Goal: Information Seeking & Learning: Learn about a topic

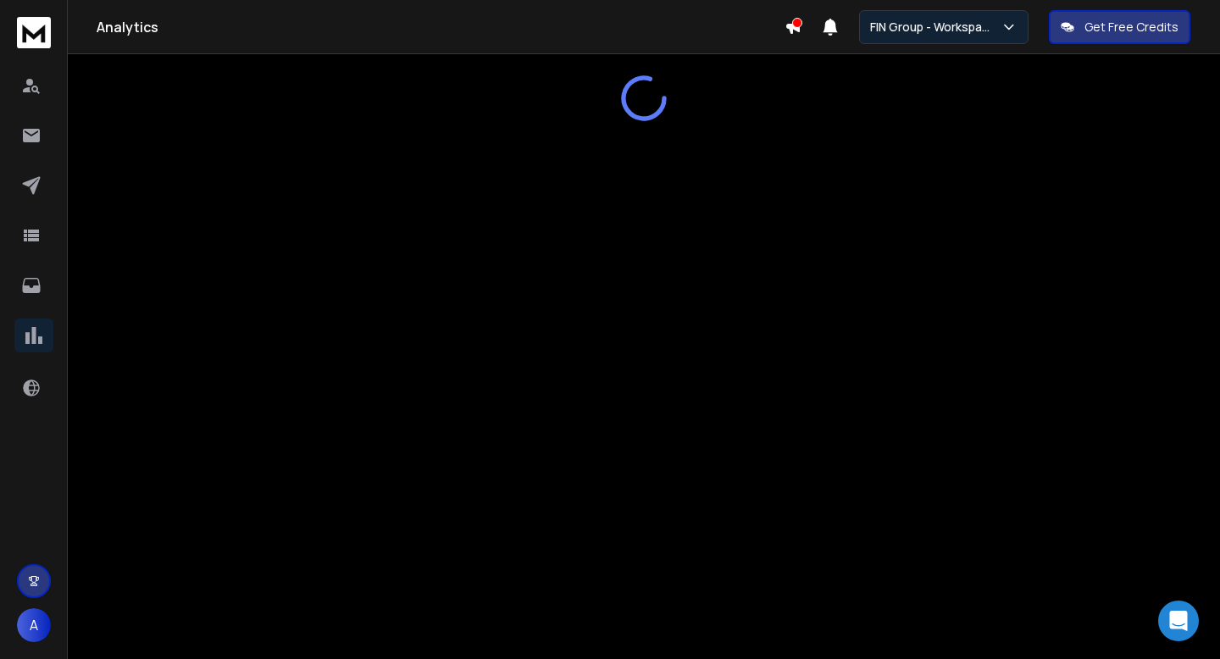
click at [906, 19] on p "FIN Group - Workspace" at bounding box center [935, 27] width 130 height 17
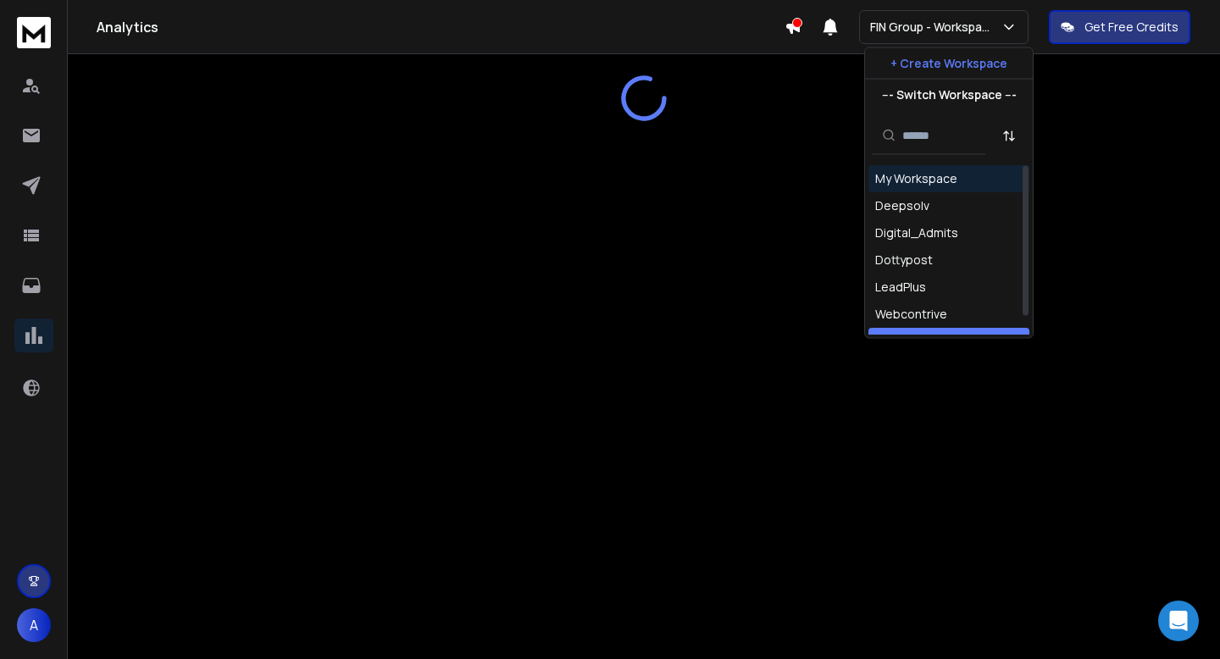
click at [896, 175] on div "My Workspace" at bounding box center [916, 178] width 82 height 17
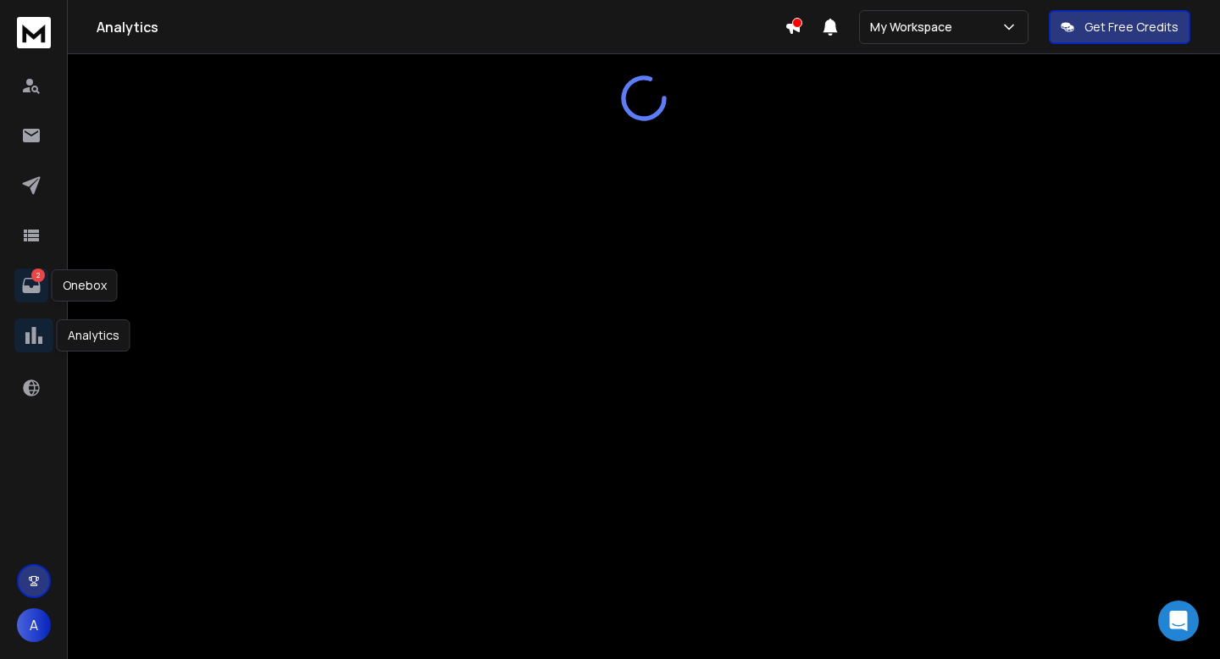
click at [28, 280] on icon at bounding box center [31, 285] width 20 height 20
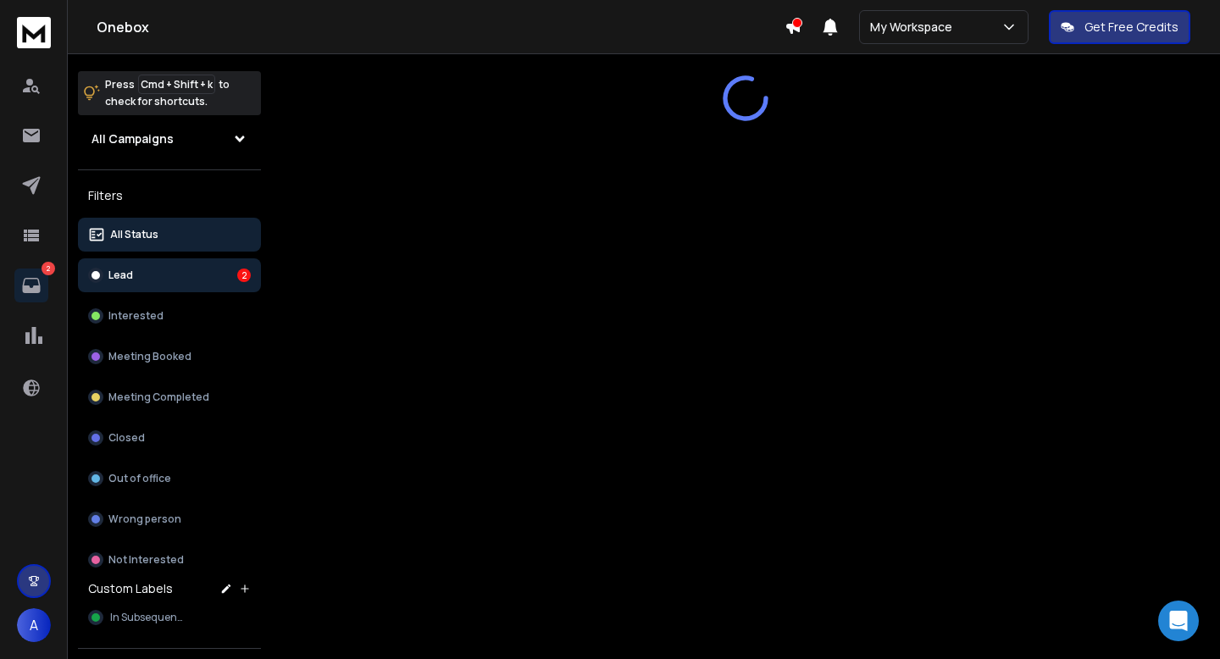
click at [190, 274] on button "Lead 2" at bounding box center [169, 275] width 183 height 34
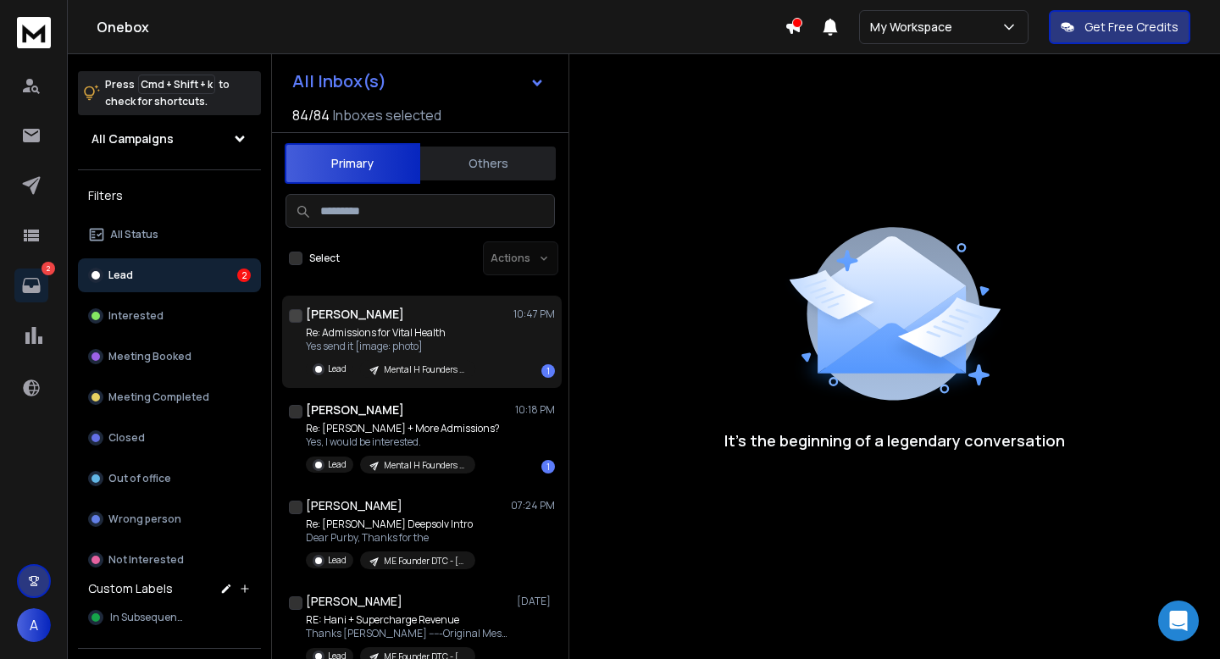
click at [485, 335] on div "Re: Admissions for Vital Health Yes send it [image: photo] Lead Mental H Founde…" at bounding box center [430, 352] width 249 height 52
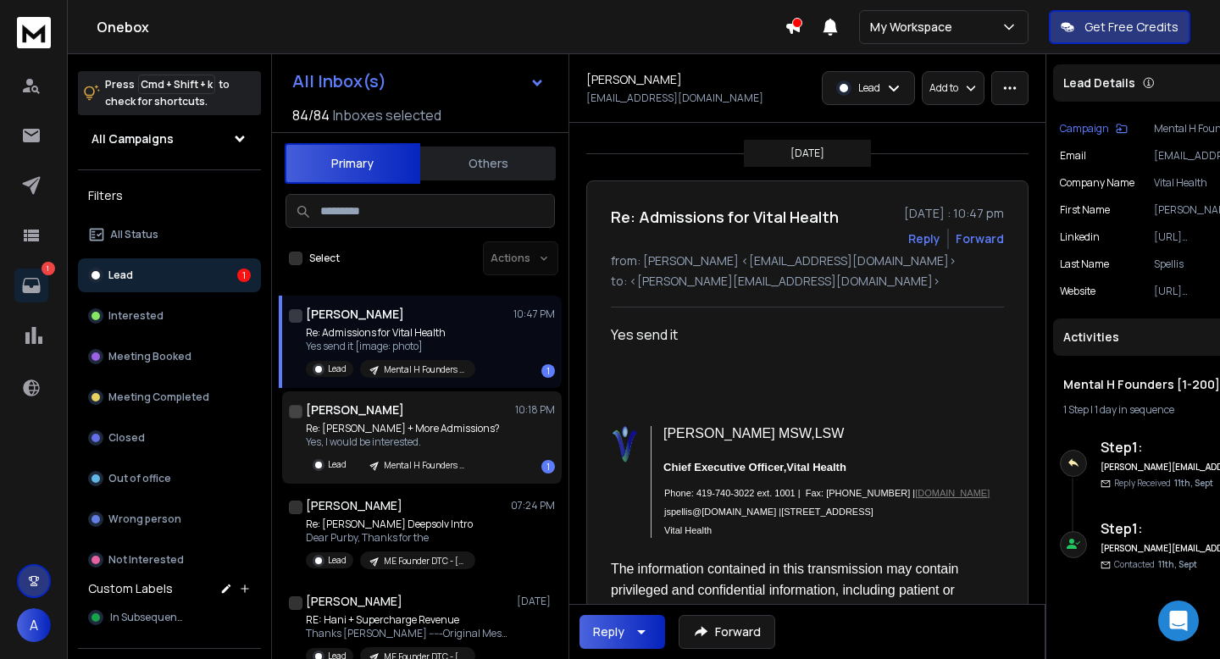
click at [463, 440] on p "Yes, I would be interested." at bounding box center [403, 442] width 194 height 14
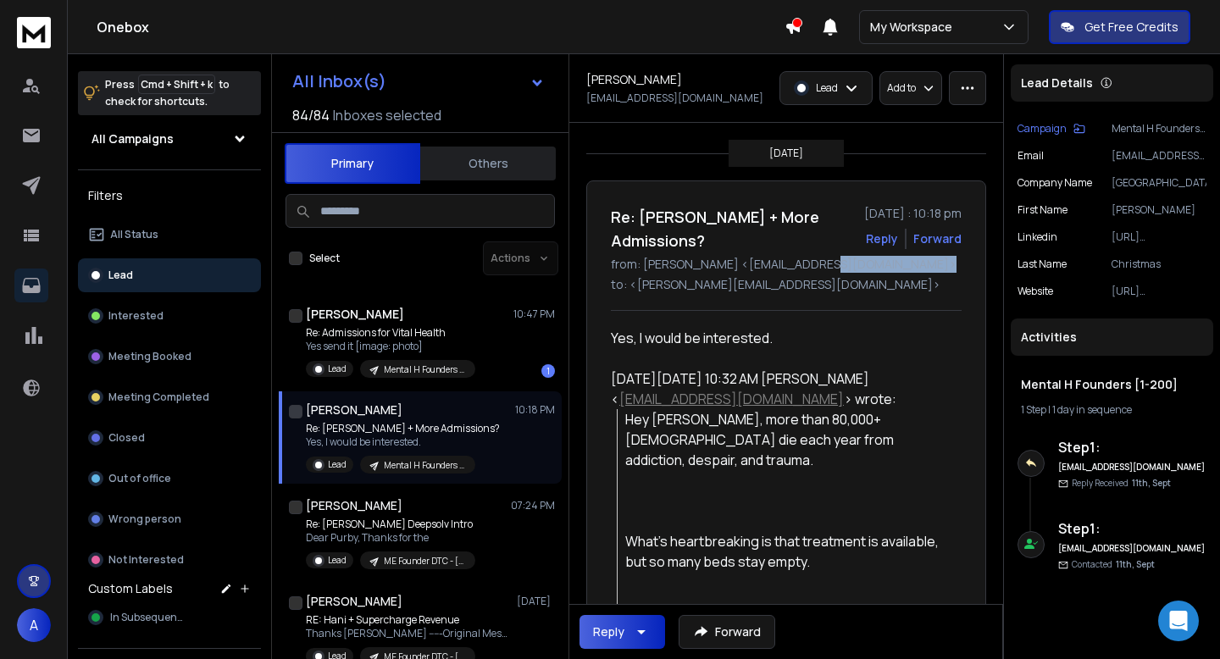
drag, startPoint x: 903, startPoint y: 265, endPoint x: 811, endPoint y: 266, distance: 92.3
click at [811, 266] on p "from: [PERSON_NAME] <[EMAIL_ADDRESS][DOMAIN_NAME]>" at bounding box center [786, 264] width 351 height 17
copy p "[DOMAIN_NAME]"
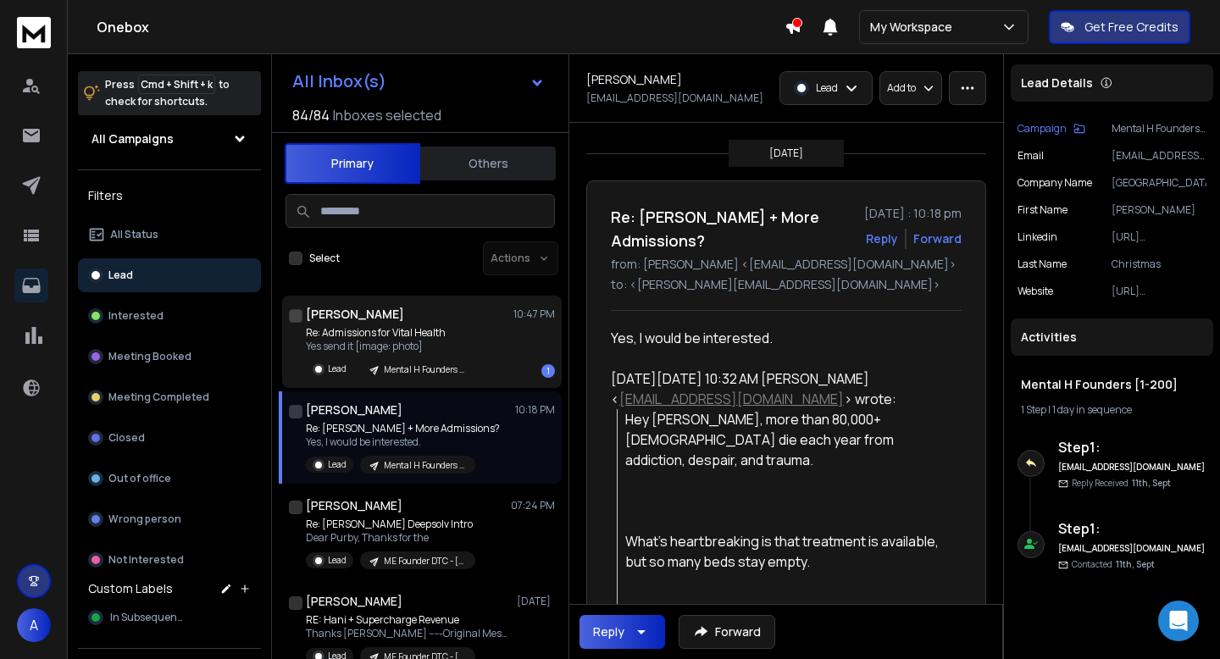
click at [350, 335] on p "Re: Admissions for Vital Health" at bounding box center [390, 333] width 169 height 14
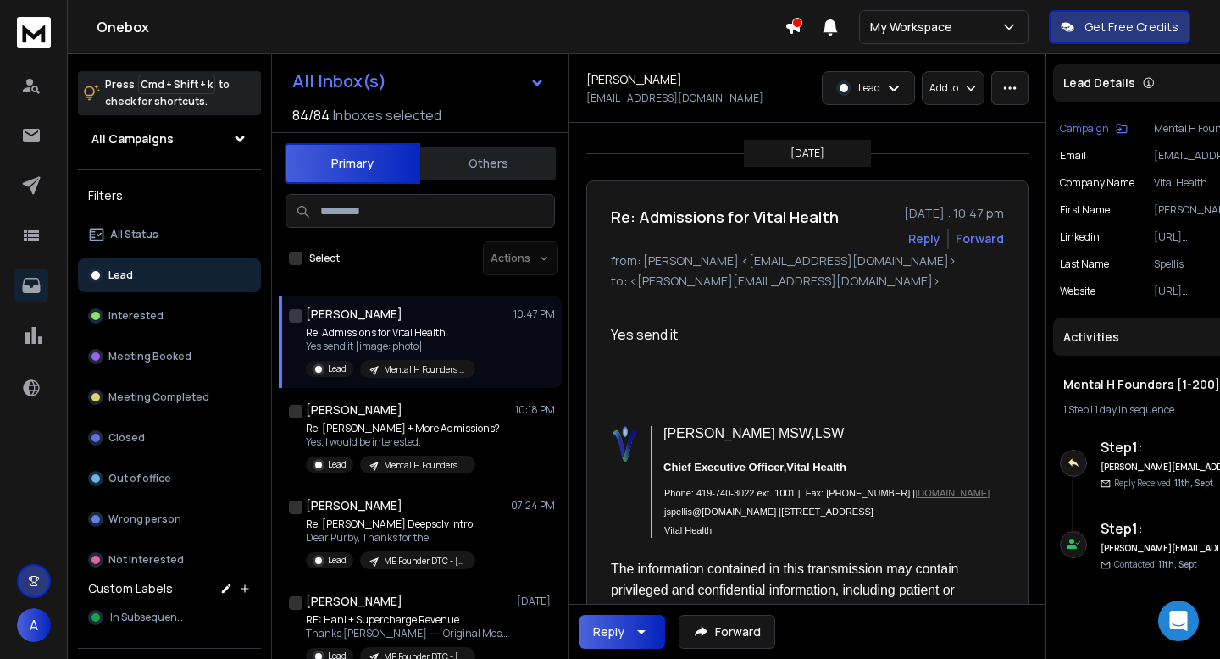
click at [1079, 125] on p "Campaign" at bounding box center [1084, 129] width 49 height 14
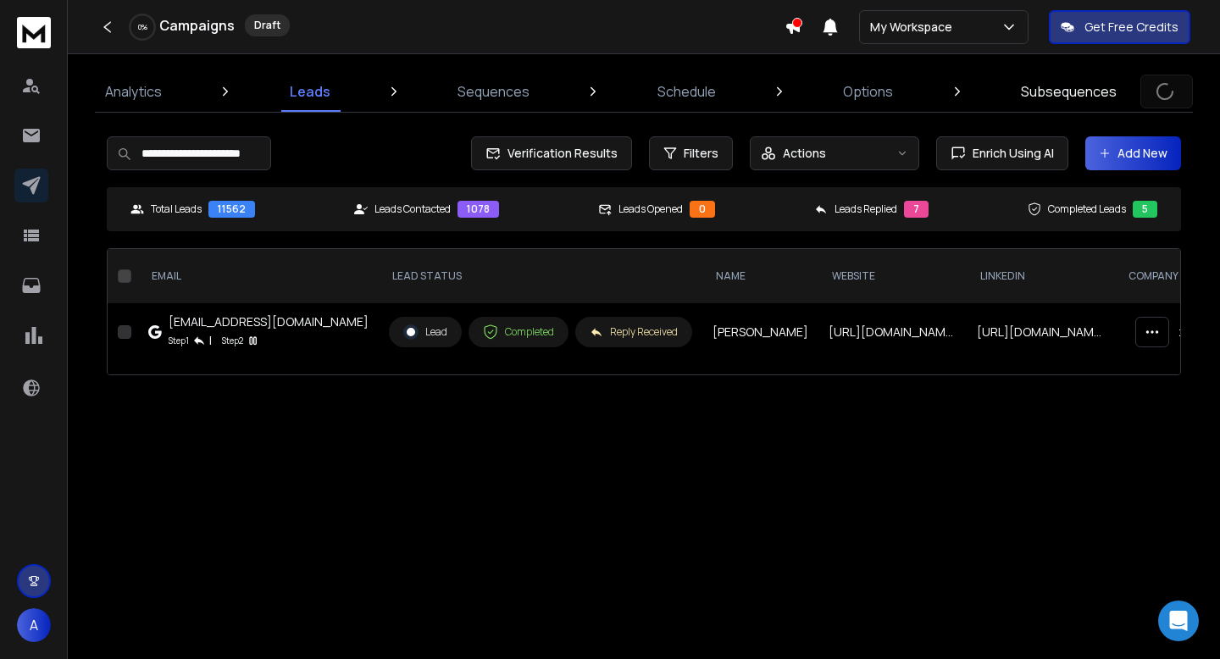
click at [1034, 97] on p "Subsequences" at bounding box center [1069, 91] width 96 height 20
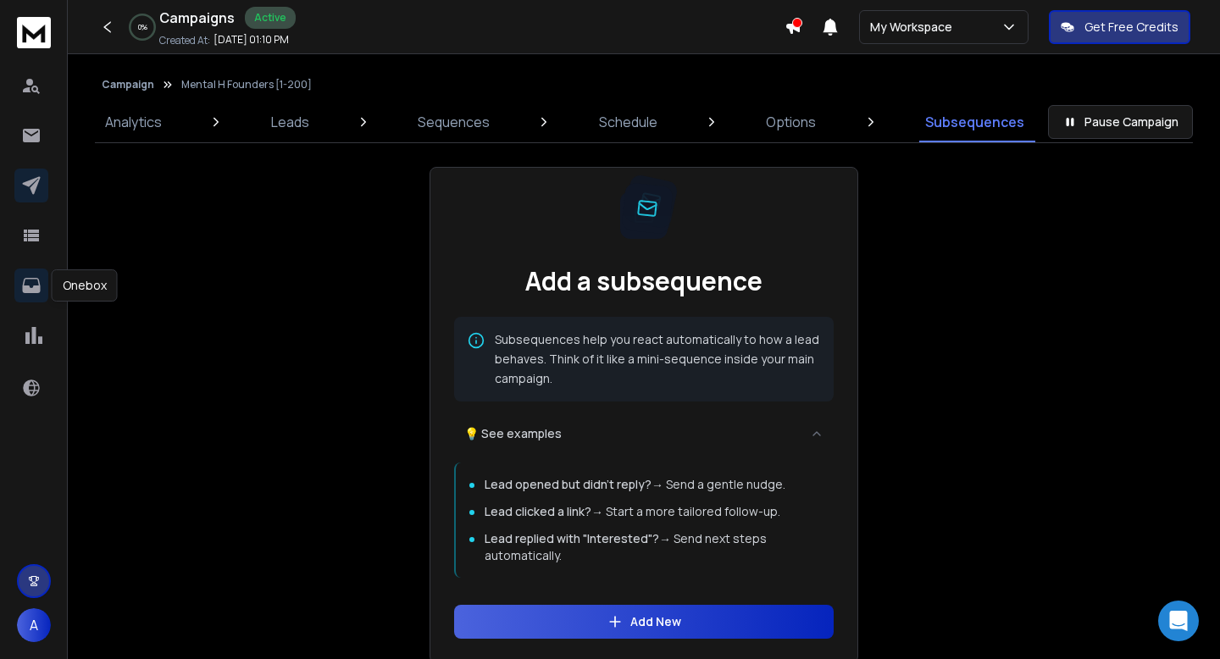
click at [24, 288] on icon at bounding box center [31, 285] width 18 height 15
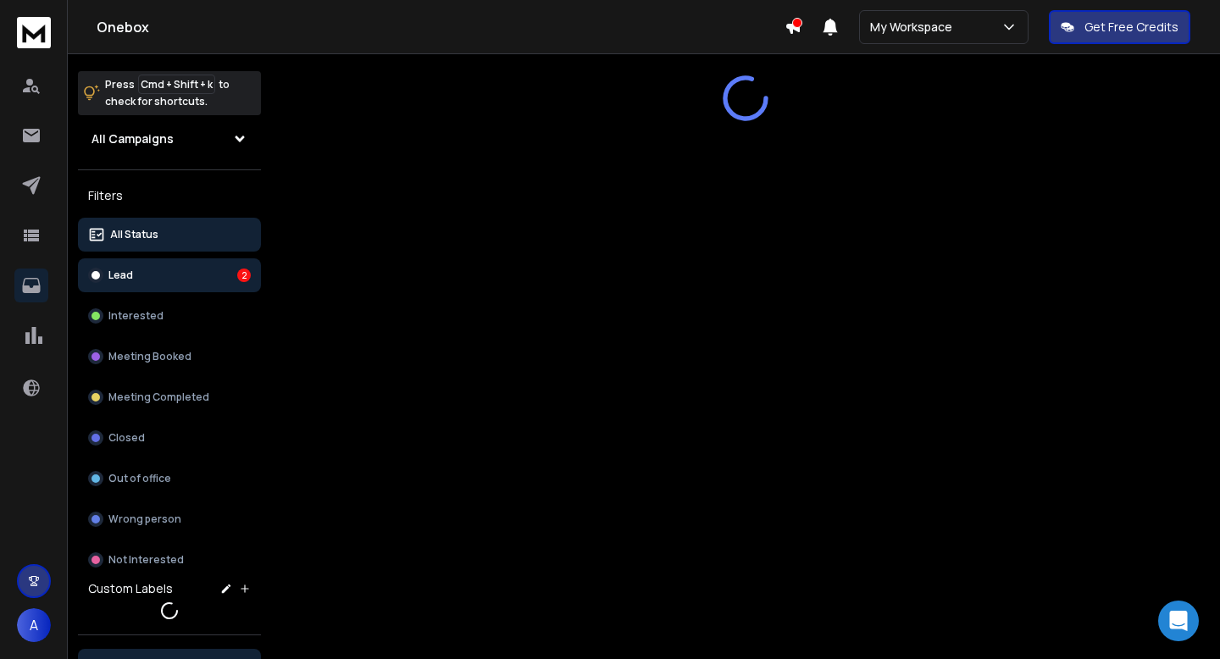
click at [197, 280] on button "Lead 2" at bounding box center [169, 275] width 183 height 34
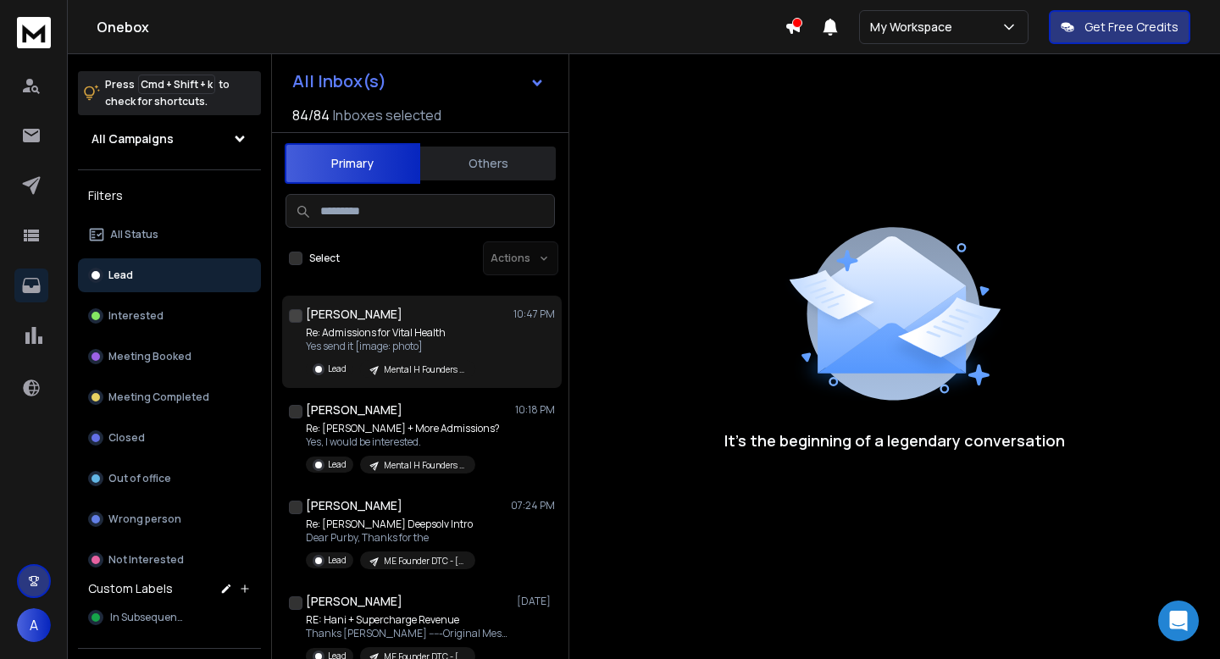
click at [456, 332] on p "Re: Admissions for Vital Health" at bounding box center [390, 333] width 169 height 14
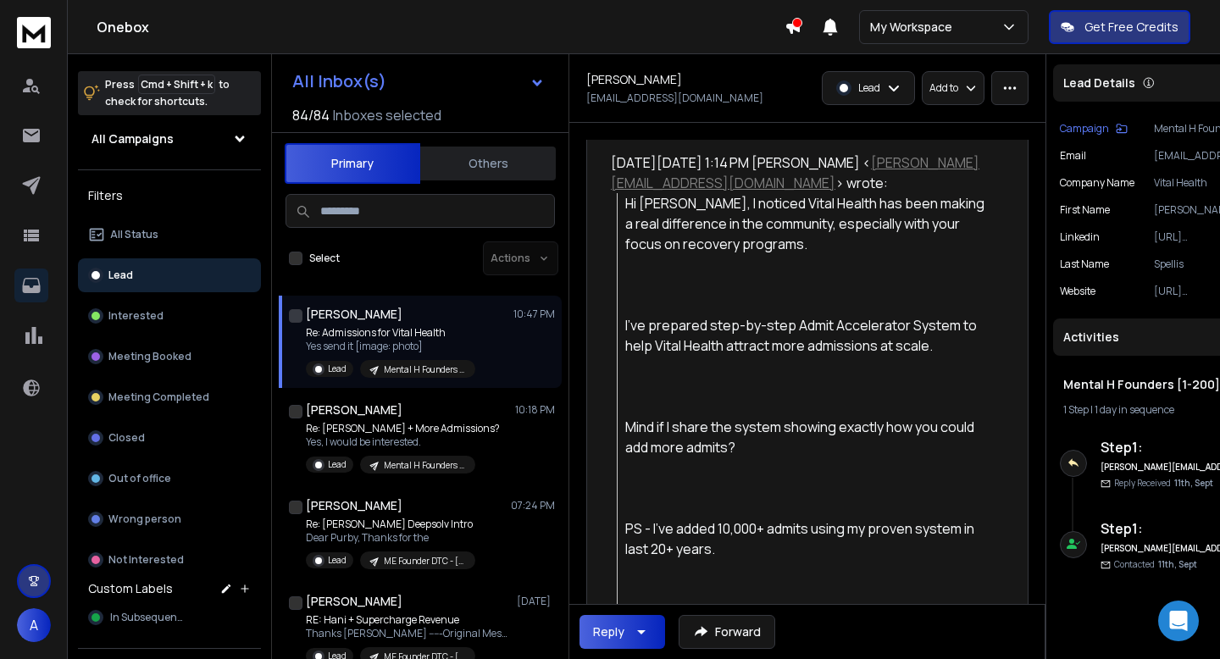
scroll to position [625, 0]
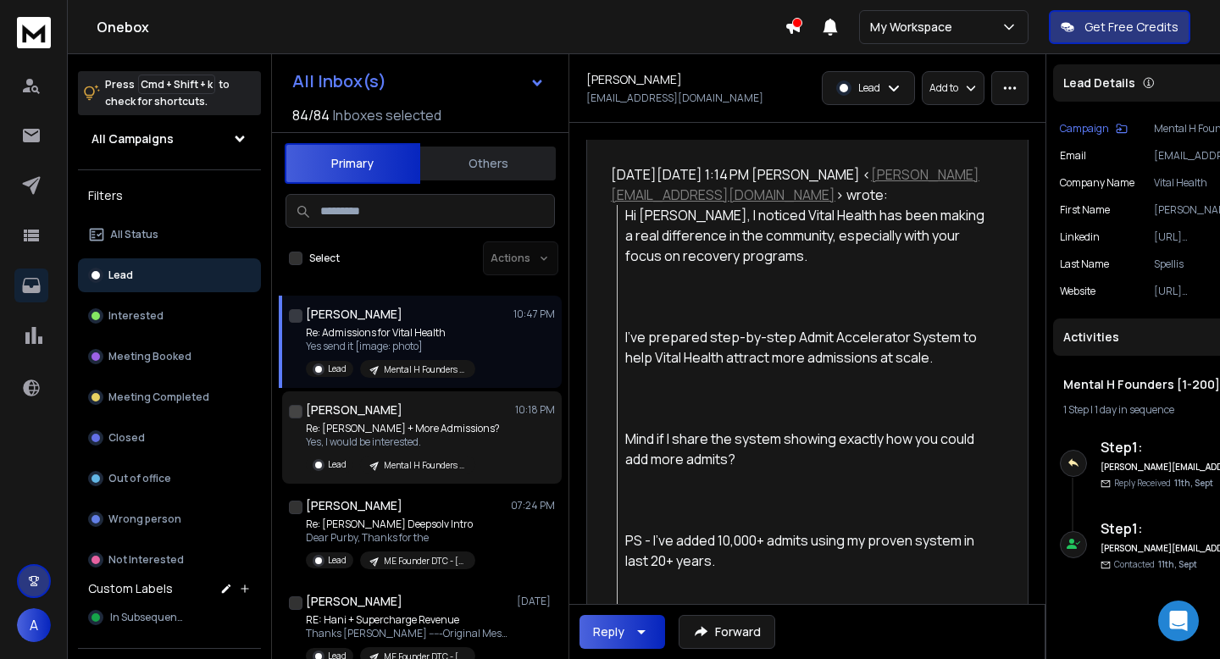
click at [443, 428] on p "Re: [PERSON_NAME] + More Admissions?" at bounding box center [403, 429] width 194 height 14
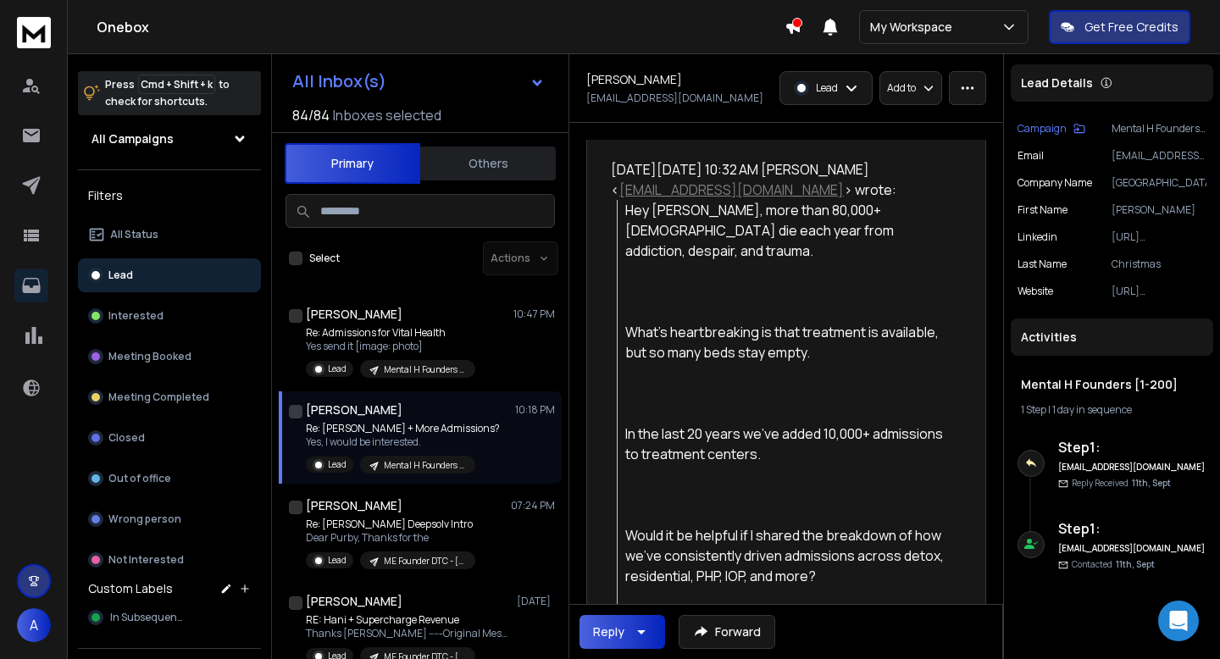
scroll to position [202, 0]
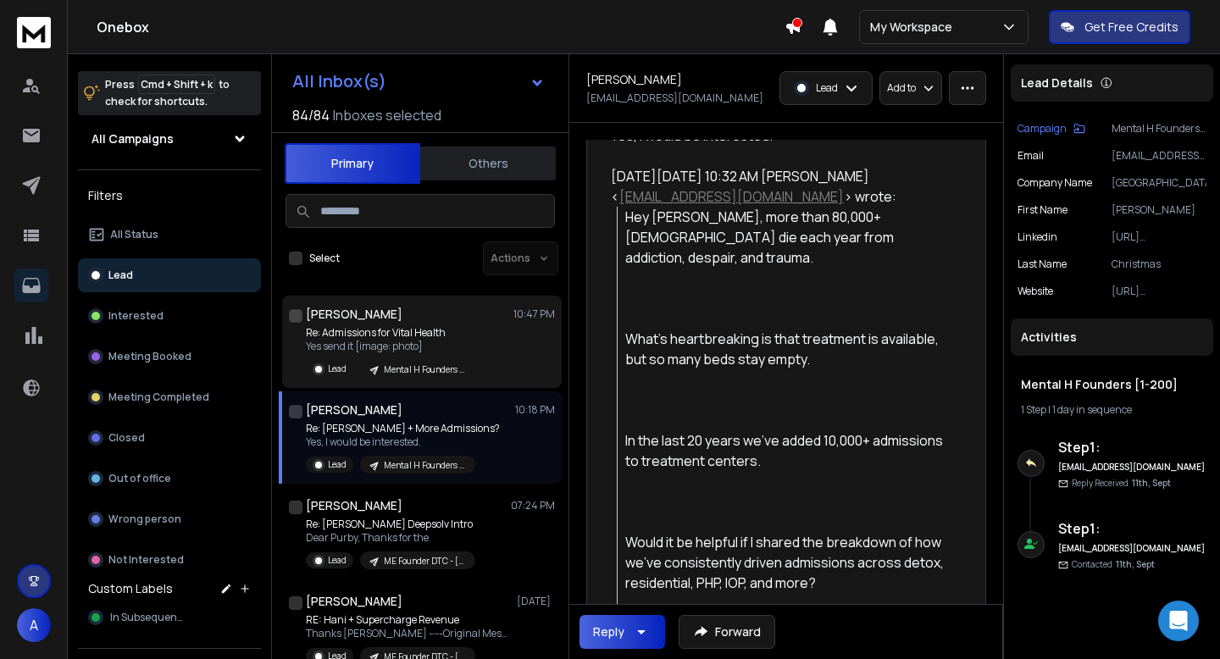
click at [433, 331] on p "Re: Admissions for Vital Health" at bounding box center [390, 333] width 169 height 14
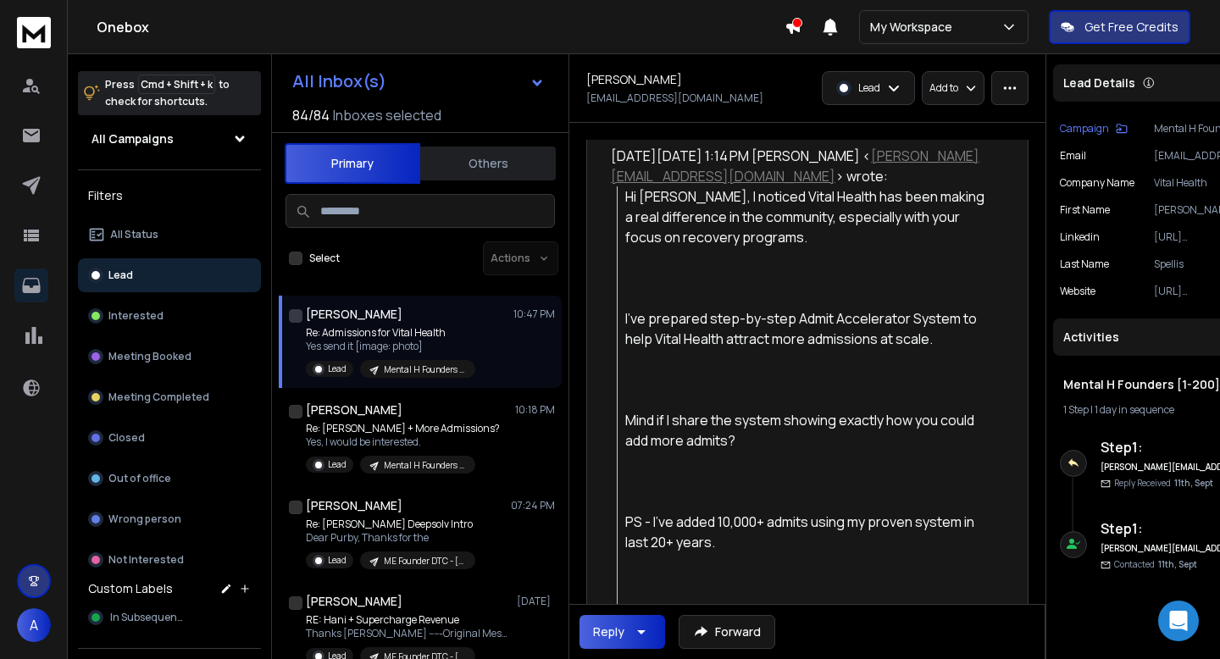
scroll to position [651, 0]
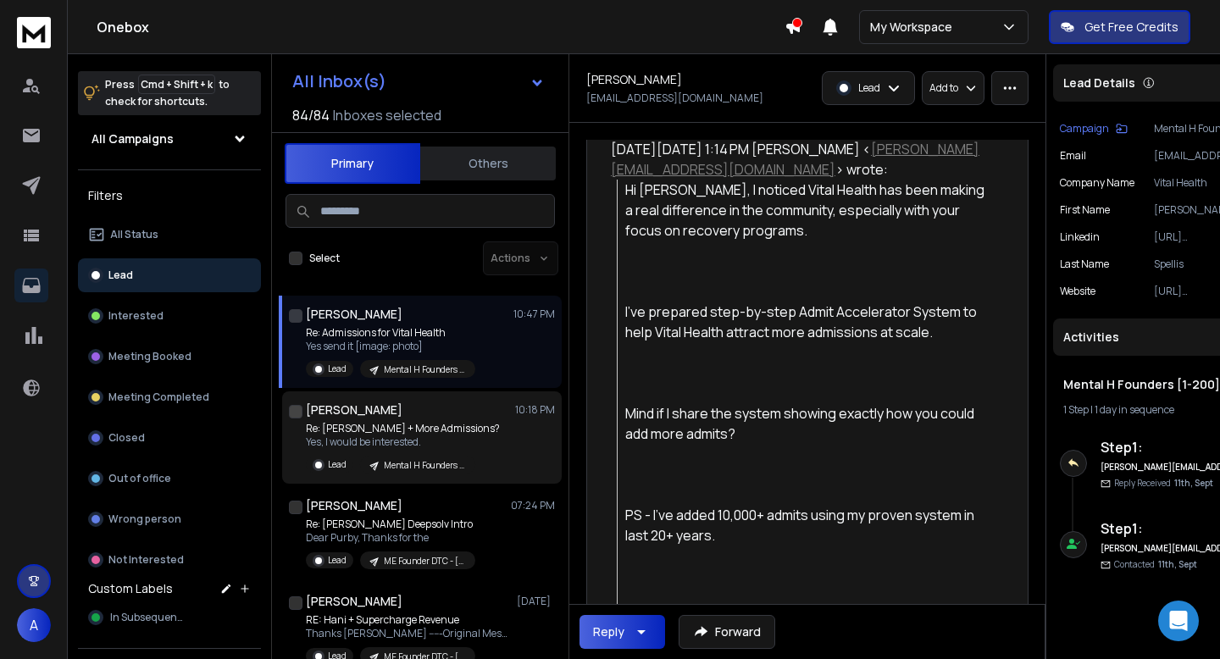
click at [430, 430] on p "Re: [PERSON_NAME] + More Admissions?" at bounding box center [403, 429] width 194 height 14
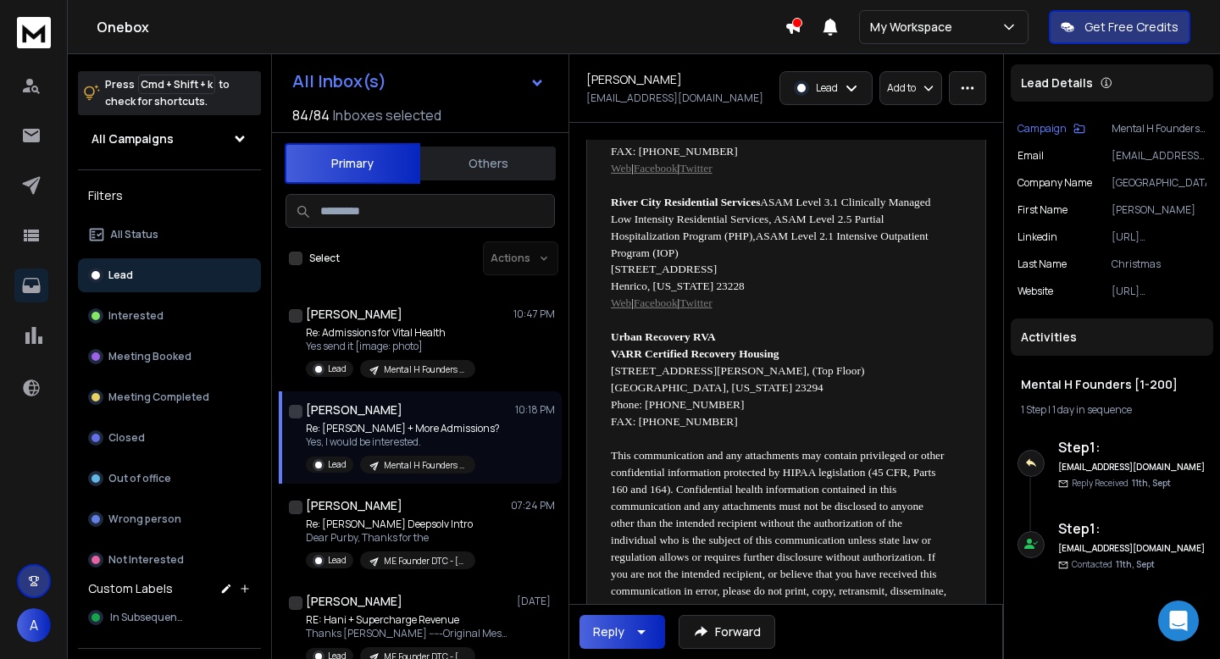
scroll to position [1608, 0]
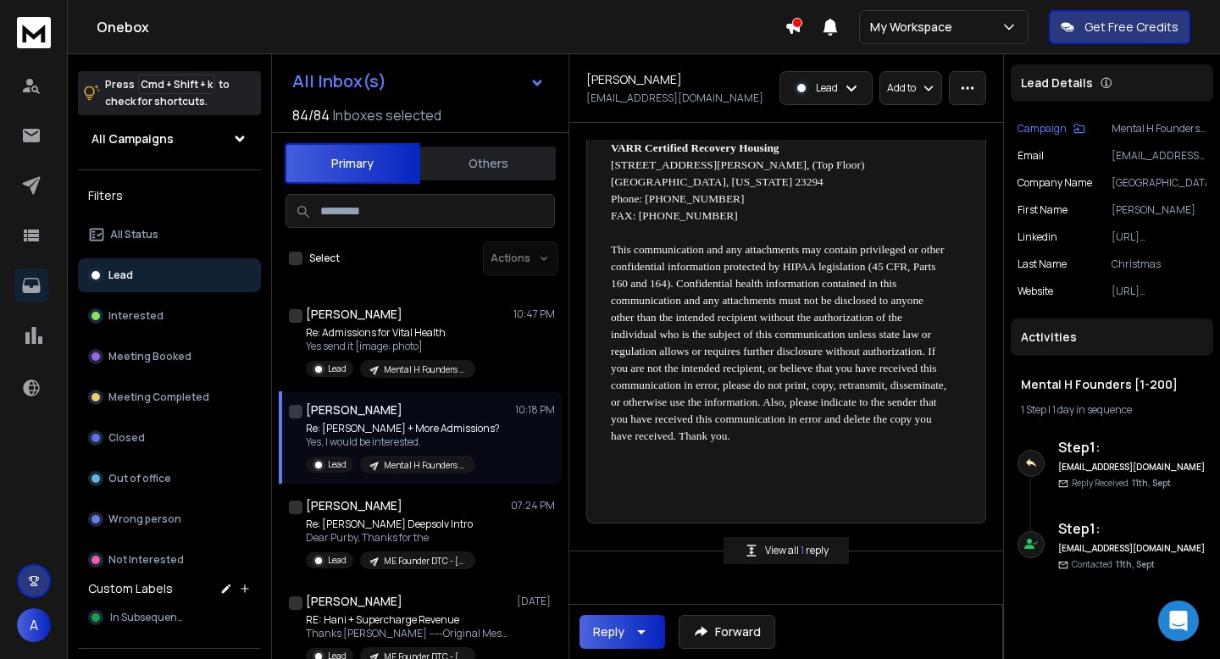
click at [765, 556] on p "View all 1 reply" at bounding box center [797, 551] width 64 height 14
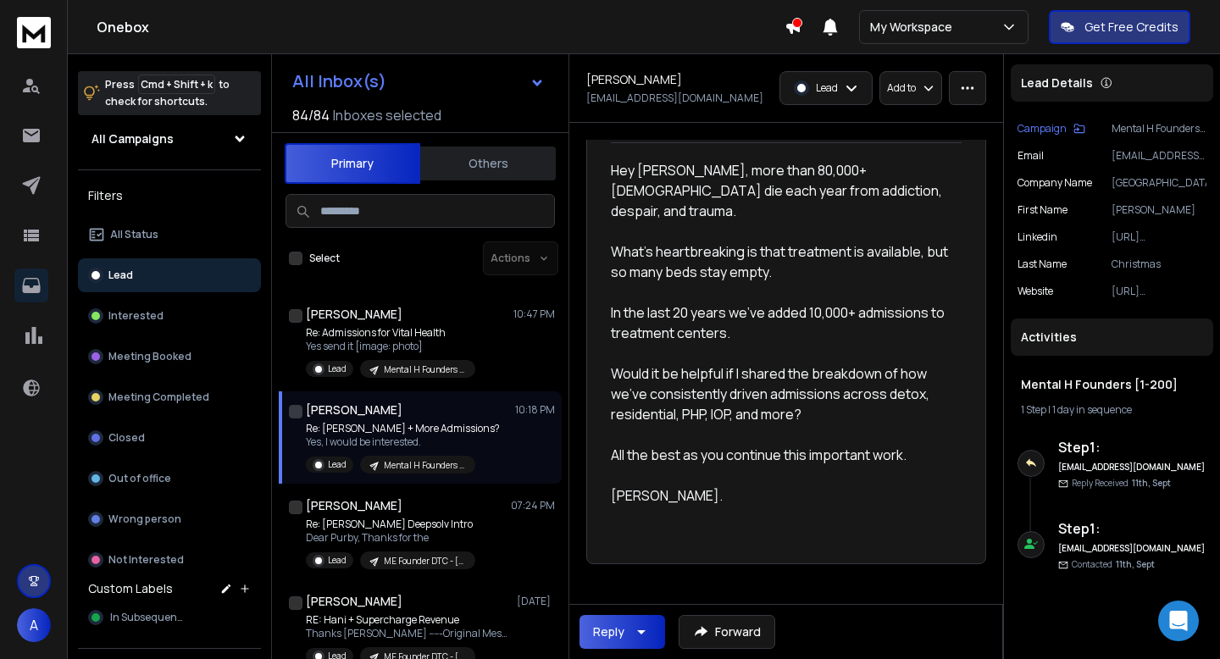
scroll to position [2153, 0]
drag, startPoint x: 811, startPoint y: 418, endPoint x: 613, endPoint y: 368, distance: 203.8
click at [612, 369] on div "Hey [PERSON_NAME], more than 80,000+ [DEMOGRAPHIC_DATA] die each year from addi…" at bounding box center [786, 350] width 351 height 380
copy div "Would it be helpful if I shared the breakdown of how we've consistently driven …"
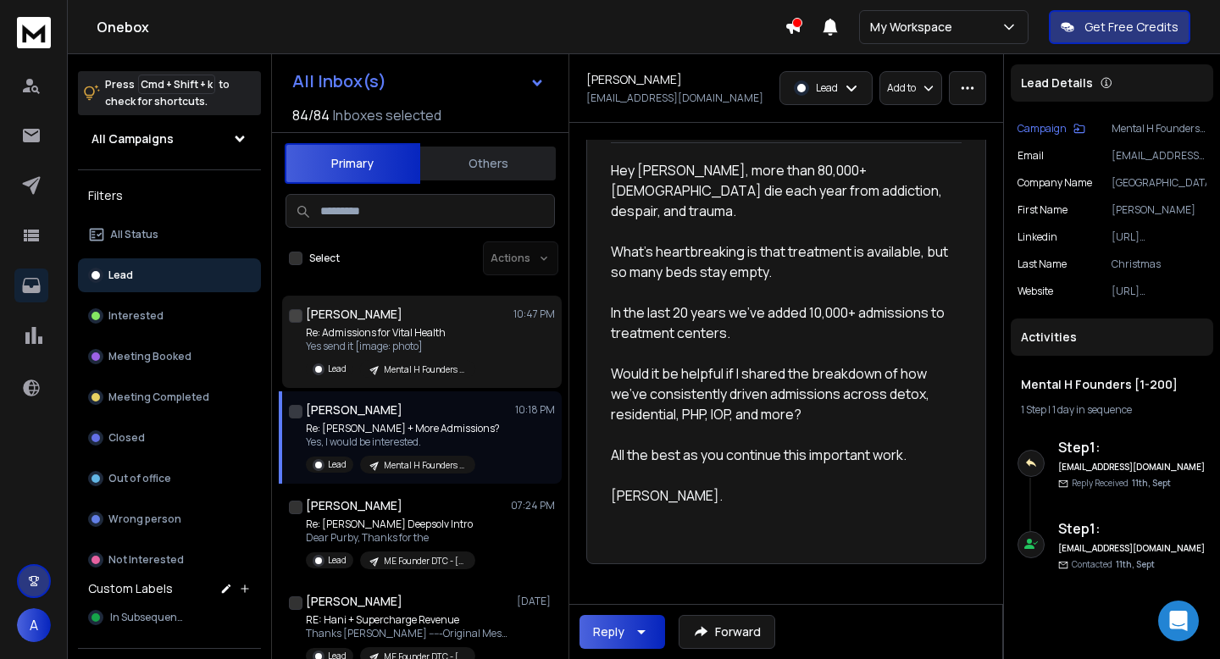
click at [419, 346] on p "Yes send it [image: photo]" at bounding box center [390, 347] width 169 height 14
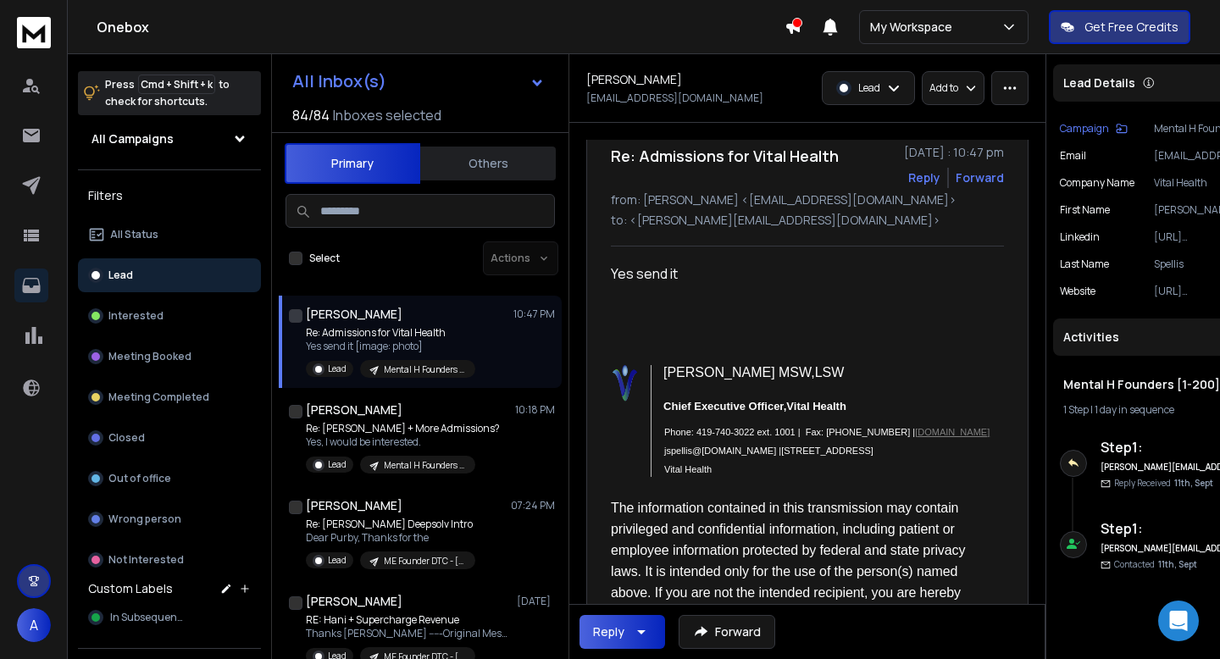
scroll to position [0, 0]
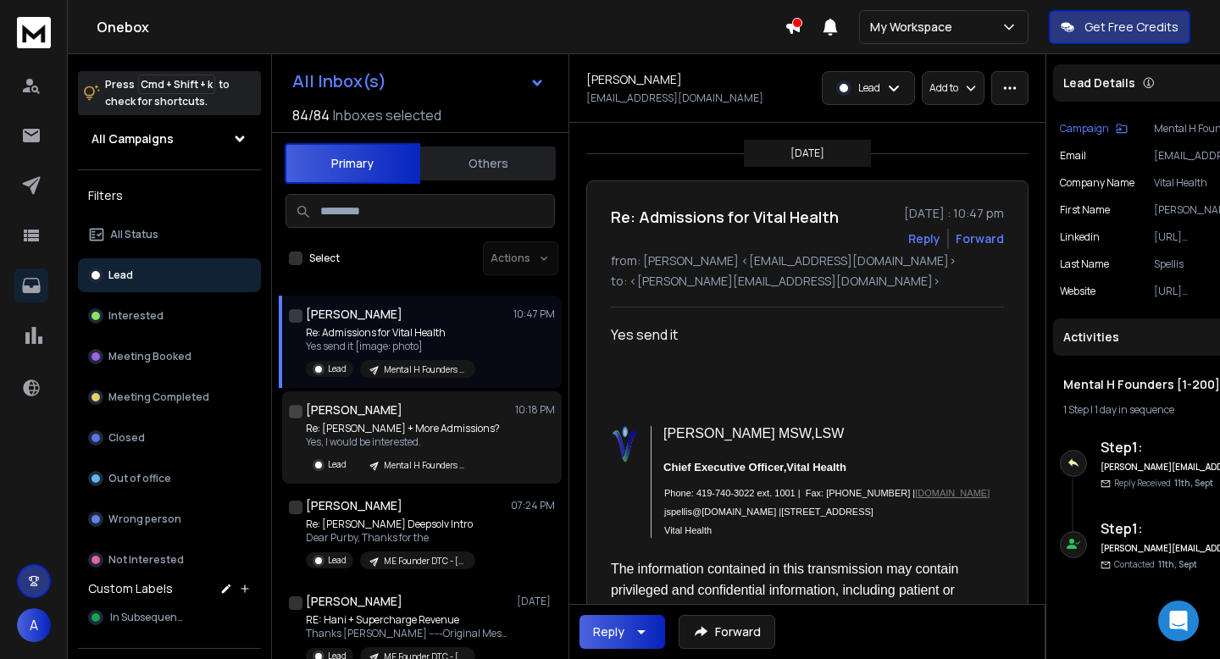
click at [386, 425] on p "Re: [PERSON_NAME] + More Admissions?" at bounding box center [403, 429] width 194 height 14
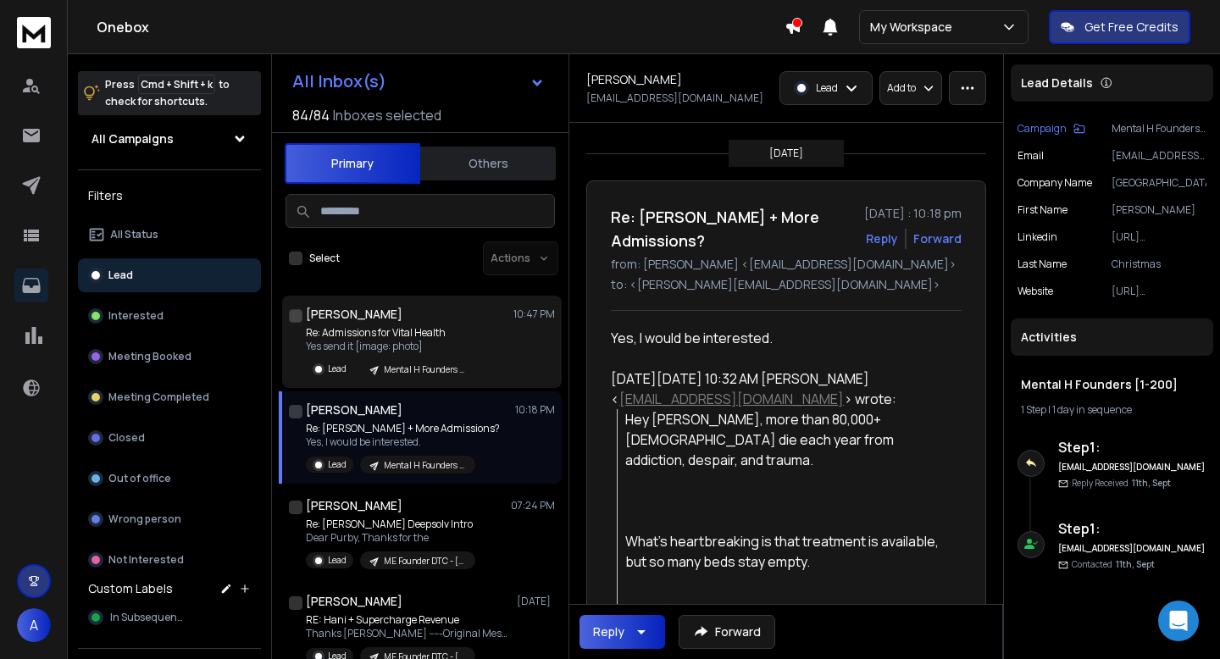
click at [446, 340] on p "Yes send it [image: photo]" at bounding box center [390, 347] width 169 height 14
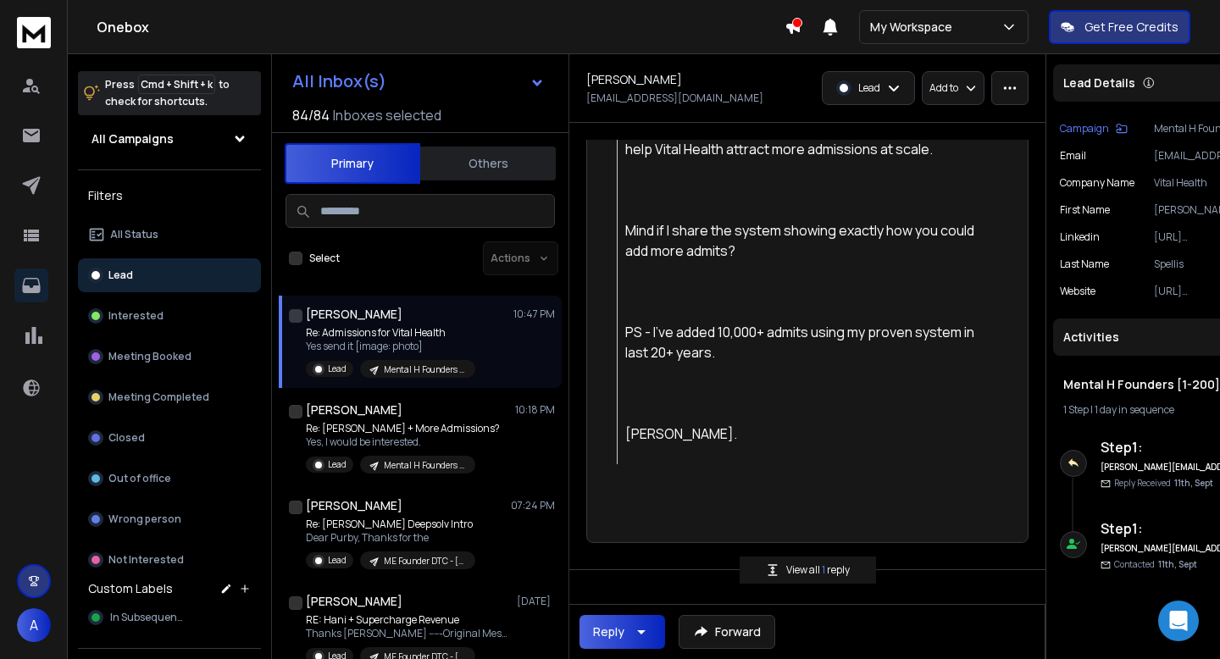
scroll to position [818, 0]
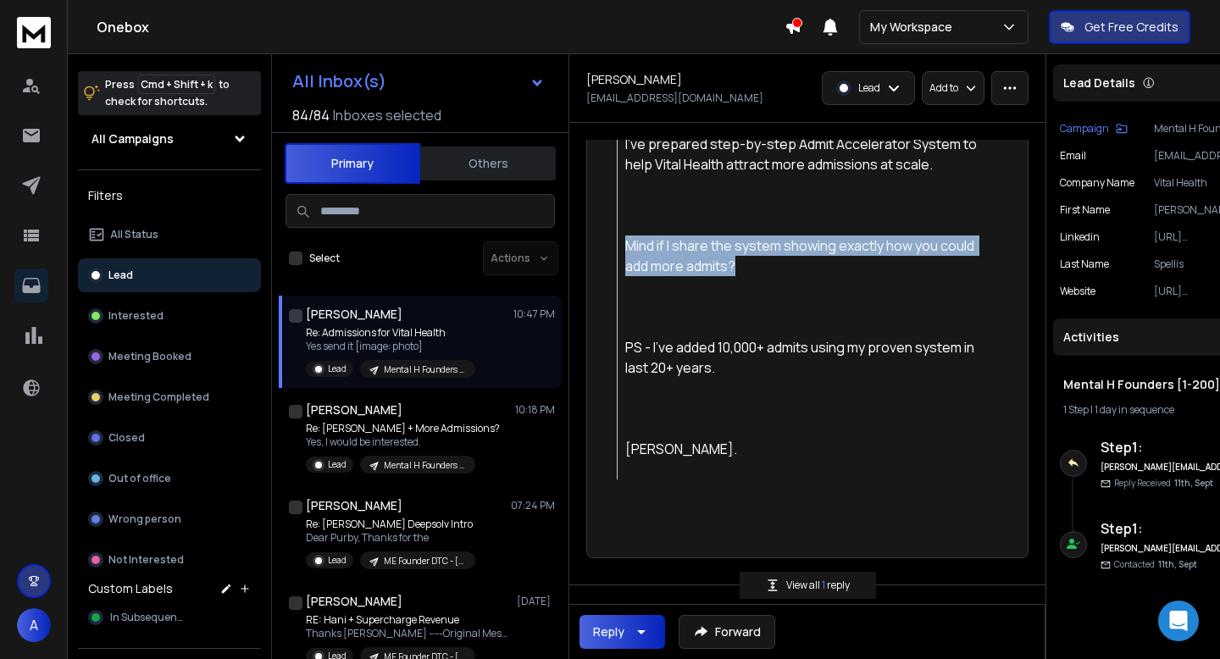
drag, startPoint x: 756, startPoint y: 278, endPoint x: 625, endPoint y: 251, distance: 133.2
click at [624, 251] on blockquote "Hi [PERSON_NAME], I noticed Vital Health has been making a real difference in t…" at bounding box center [804, 246] width 374 height 468
copy blockquote "Mind if I share the system showing exactly how you could add more admits?"
click at [801, 326] on blockquote "Hi [PERSON_NAME], I noticed Vital Health has been making a real difference in t…" at bounding box center [804, 246] width 374 height 468
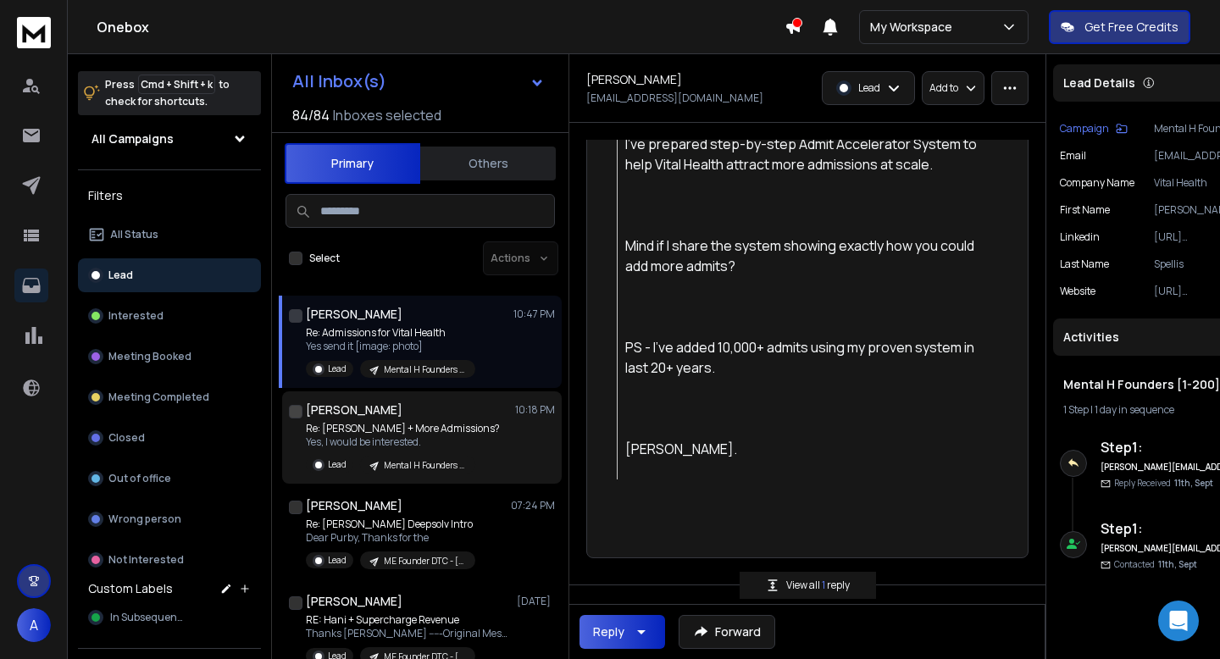
click at [499, 430] on div "Re: [PERSON_NAME] + More Admissions? Yes, I would be interested. Lead Mental H …" at bounding box center [430, 448] width 249 height 52
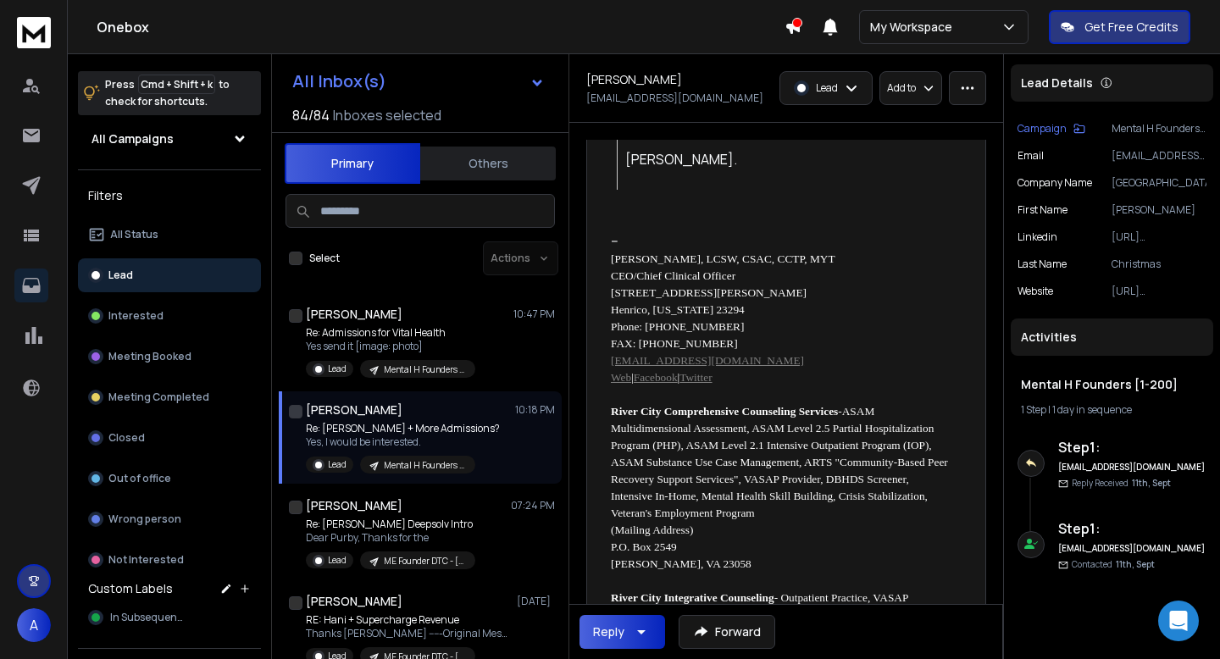
scroll to position [784, 0]
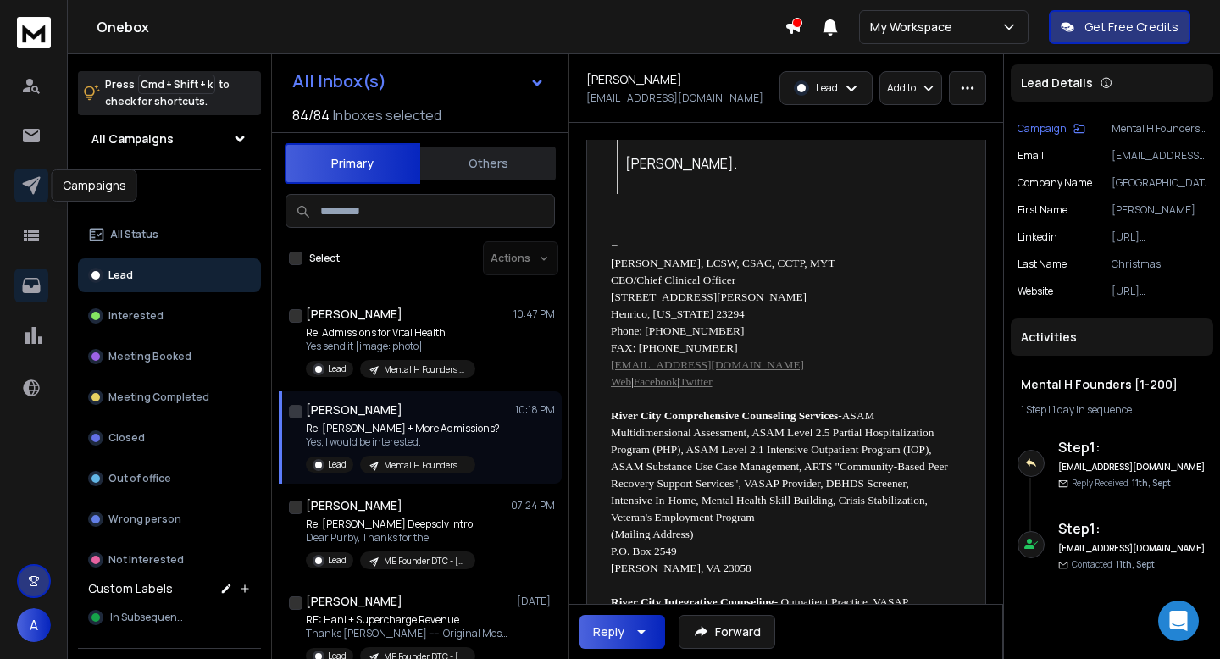
click at [39, 183] on icon at bounding box center [31, 185] width 20 height 20
